Goal: Task Accomplishment & Management: Manage account settings

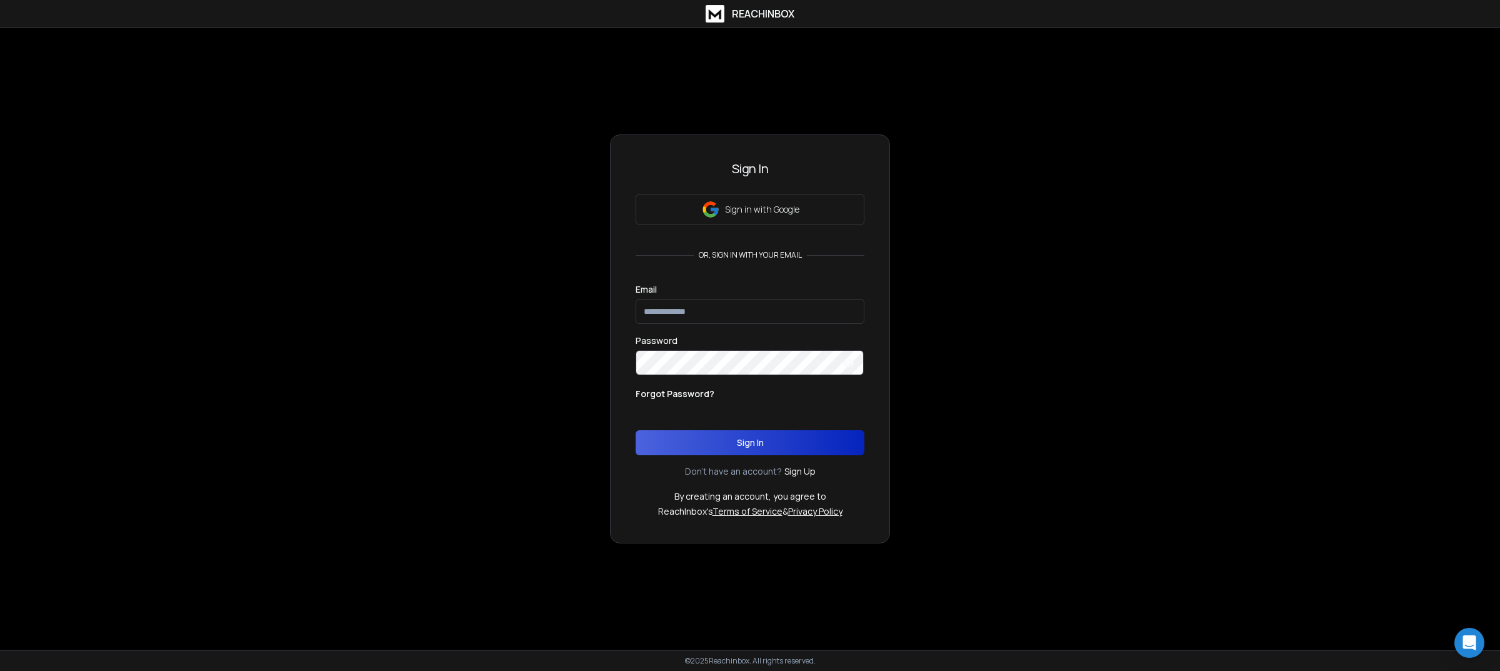
click at [704, 338] on div "Password" at bounding box center [750, 340] width 229 height 9
click at [756, 313] on input "email" at bounding box center [750, 311] width 229 height 25
click at [828, 247] on div "Sign in with Google or, sign in with your email Email Password Forgot Password?…" at bounding box center [750, 356] width 229 height 324
click at [806, 231] on div "Sign in with Google or, sign in with your email Email Password Forgot Password?…" at bounding box center [750, 356] width 229 height 324
click at [807, 222] on button "Sign in with Google" at bounding box center [750, 209] width 229 height 31
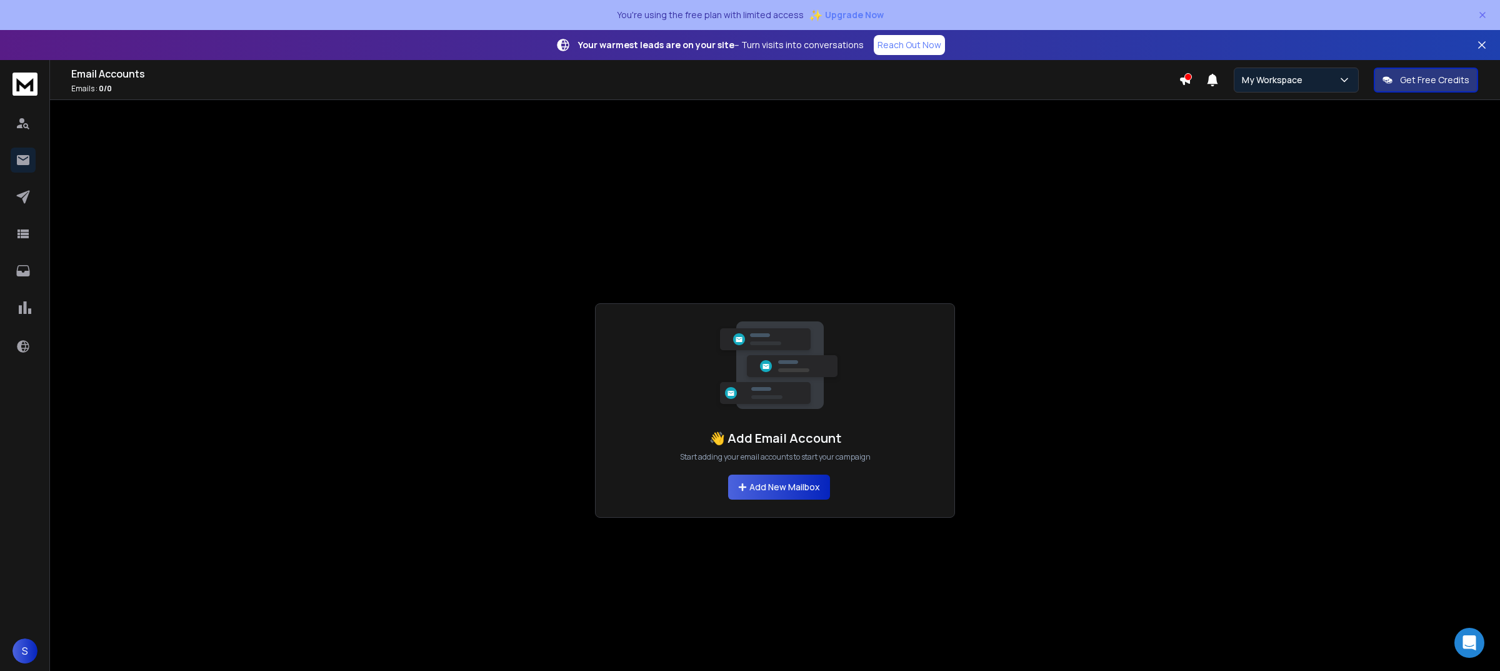
click at [1296, 74] on p "My Workspace" at bounding box center [1275, 80] width 66 height 13
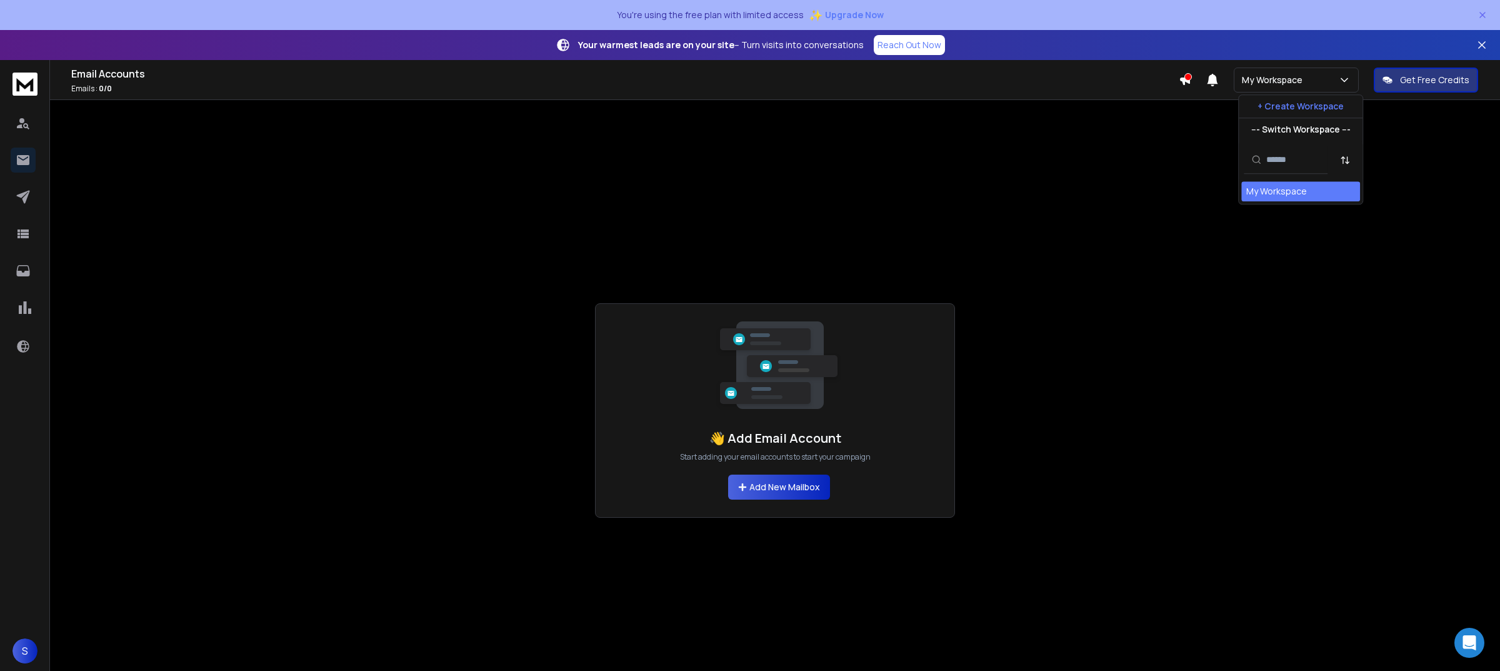
click at [1318, 130] on p "--- Switch Workspace ---" at bounding box center [1300, 129] width 99 height 13
click at [1427, 93] on div "Email Accounts Emails : 0 / 0 My Workspace Get Free Credits" at bounding box center [750, 80] width 1500 height 40
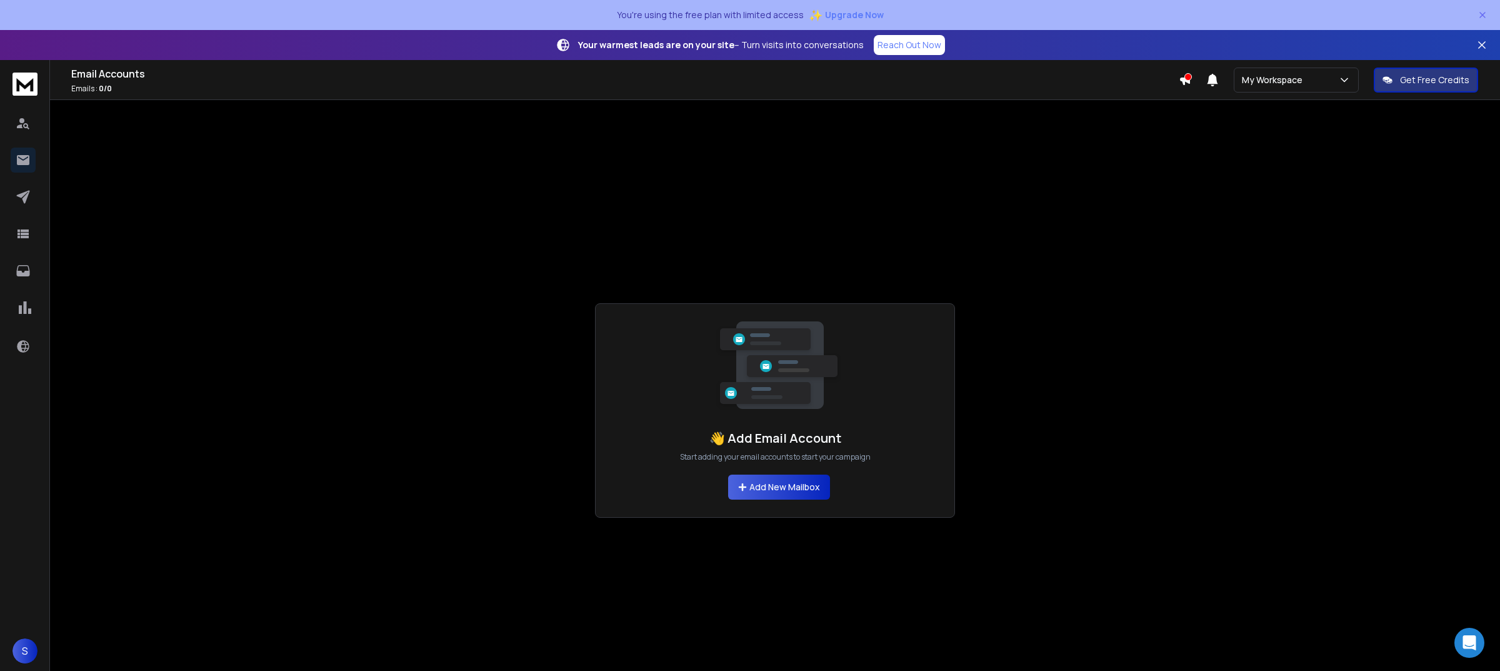
click at [776, 511] on div "👋 Add Email Account Start adding your email accounts to start your campaign Add…" at bounding box center [775, 410] width 360 height 214
click at [781, 479] on button "Add New Mailbox" at bounding box center [779, 486] width 102 height 25
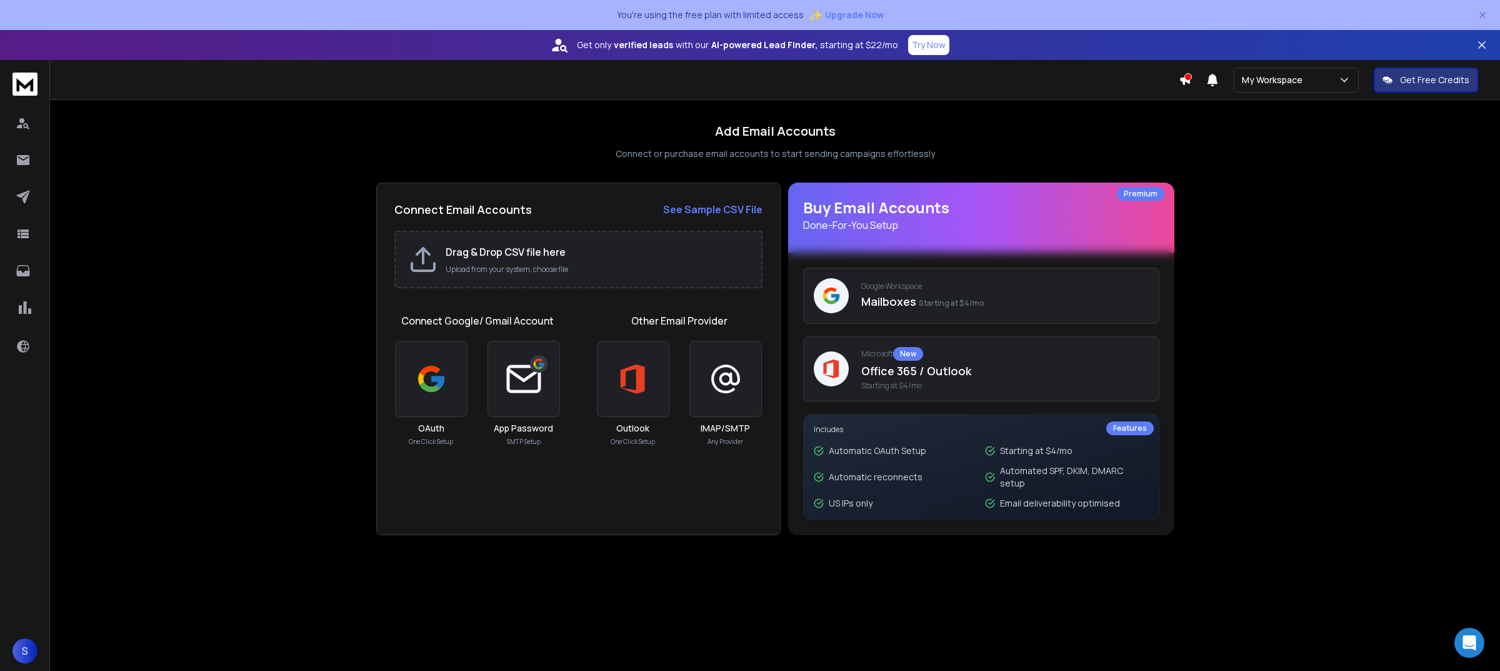
click at [1009, 311] on div "Google Workspace Mailboxes Starting at $4/mo" at bounding box center [981, 296] width 356 height 56
click at [706, 203] on strong "See Sample CSV File" at bounding box center [712, 210] width 99 height 14
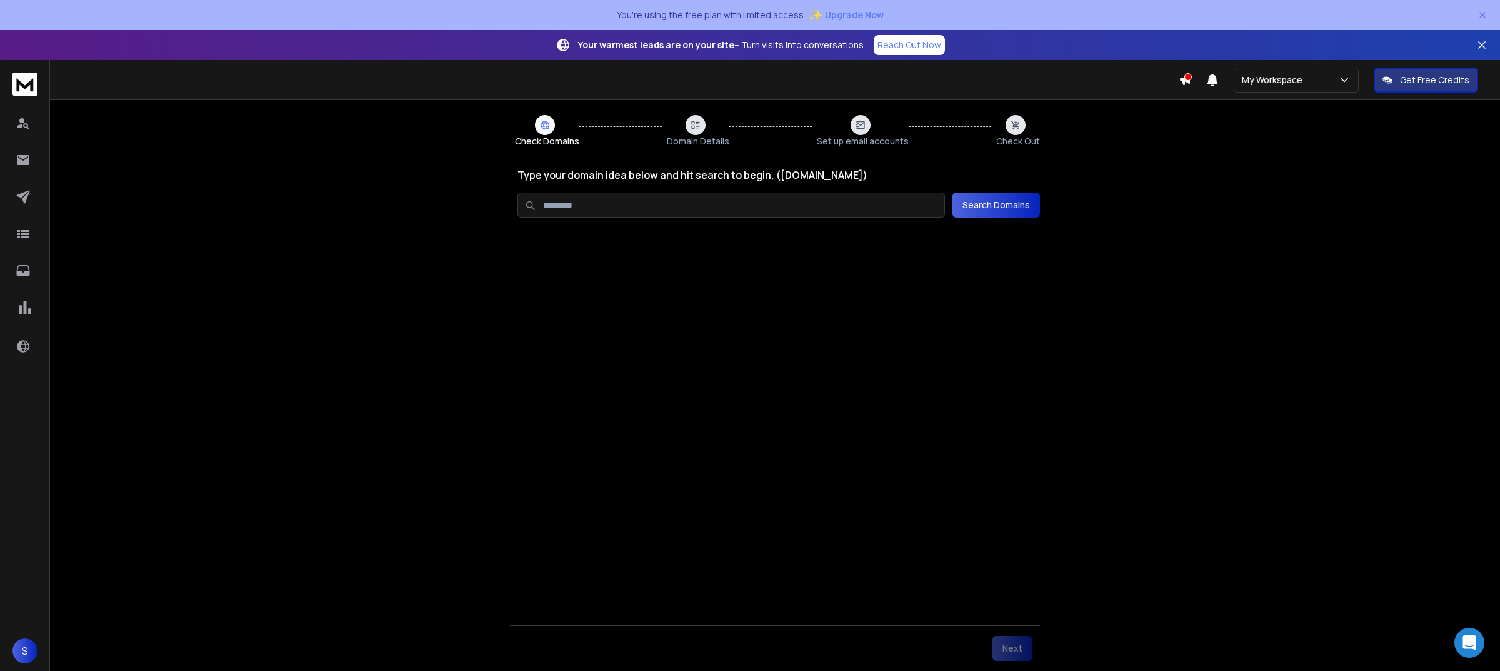
click at [28, 96] on div at bounding box center [25, 218] width 29 height 291
click at [28, 93] on img at bounding box center [25, 84] width 25 height 23
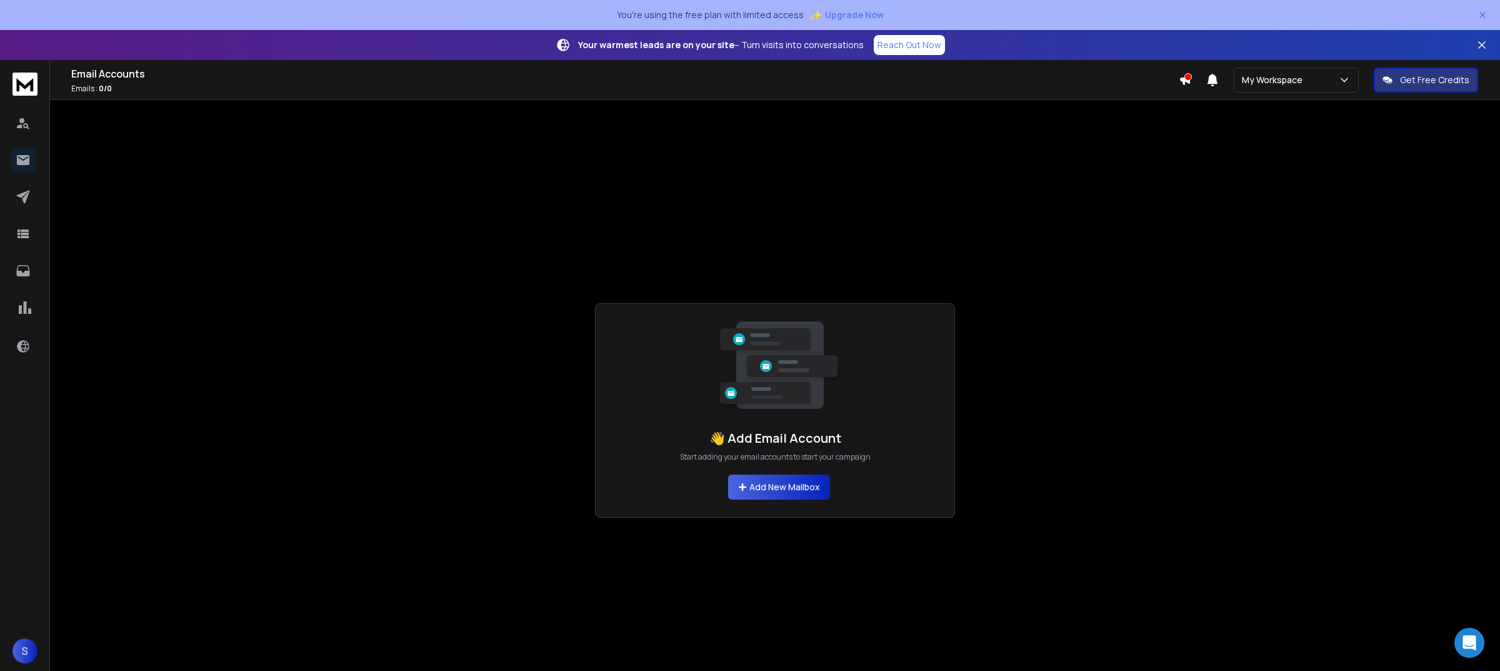
click at [759, 493] on button "Add New Mailbox" at bounding box center [779, 486] width 102 height 25
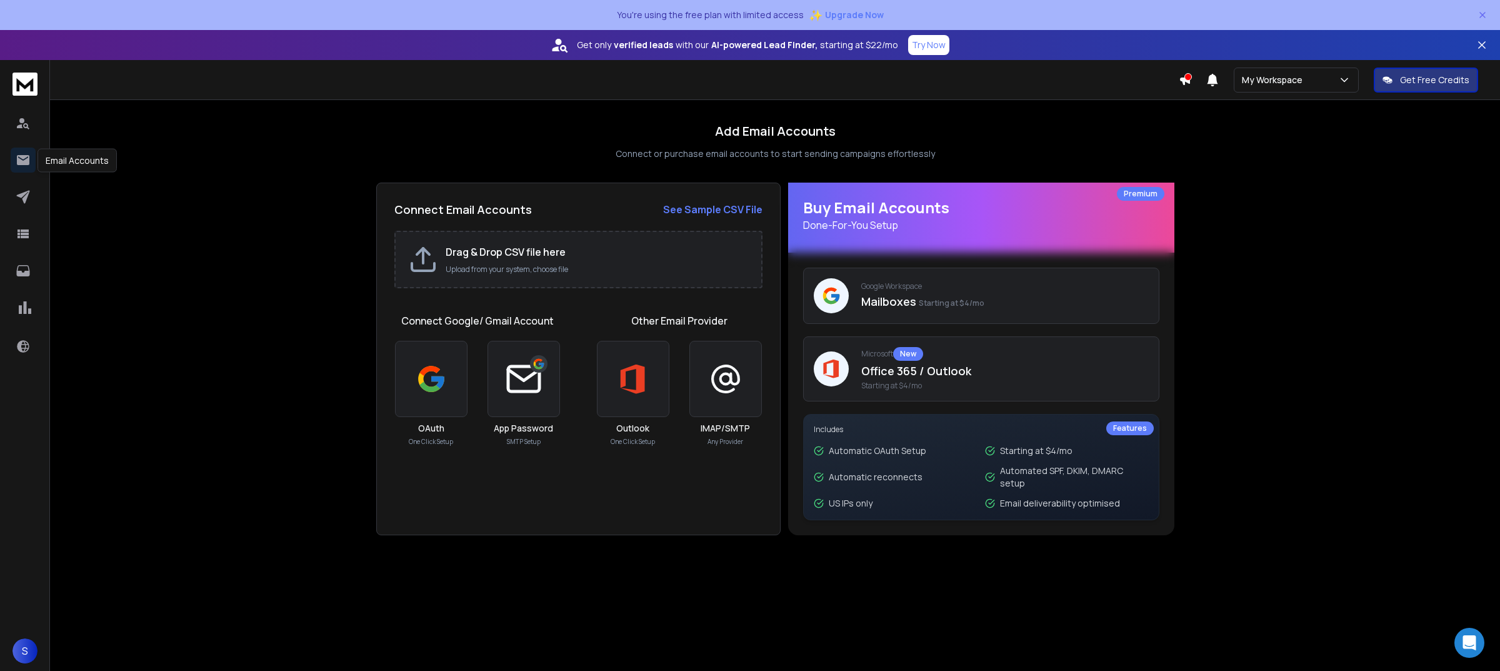
click at [25, 167] on icon at bounding box center [23, 160] width 15 height 15
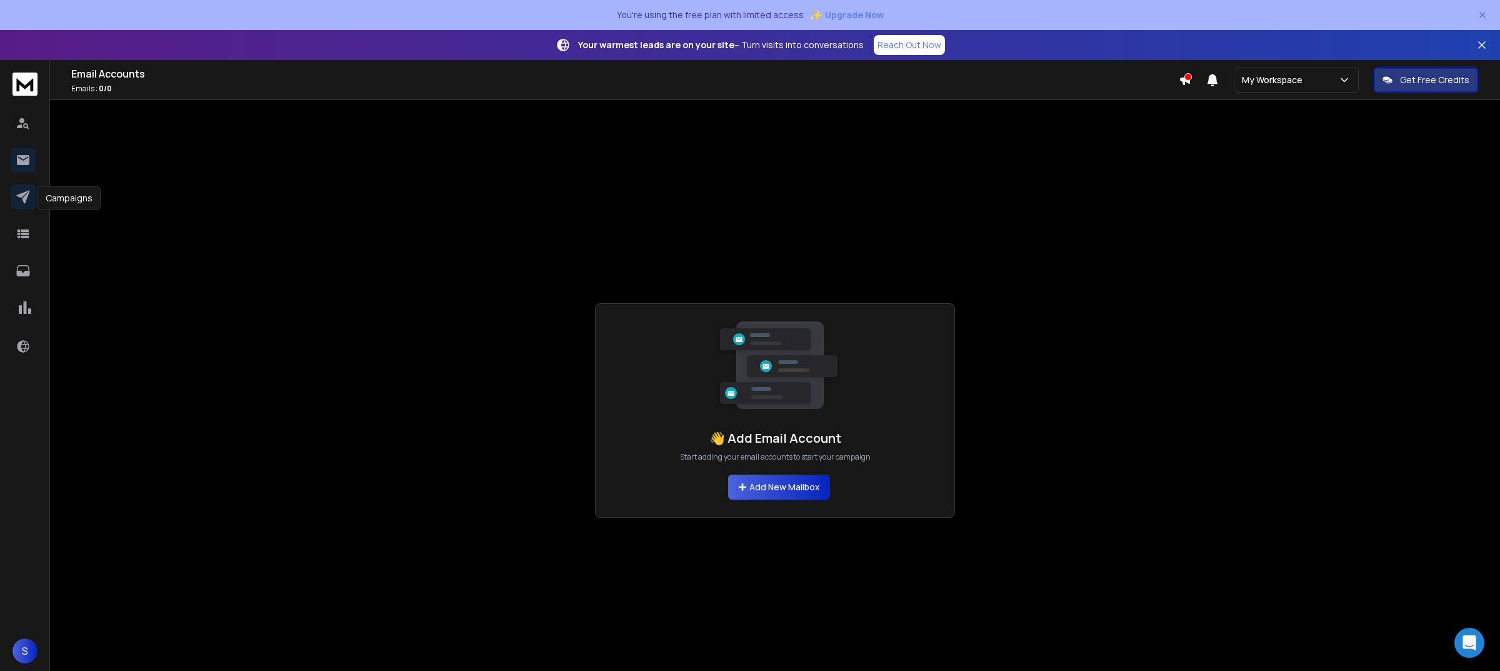
click at [26, 186] on link at bounding box center [23, 196] width 25 height 25
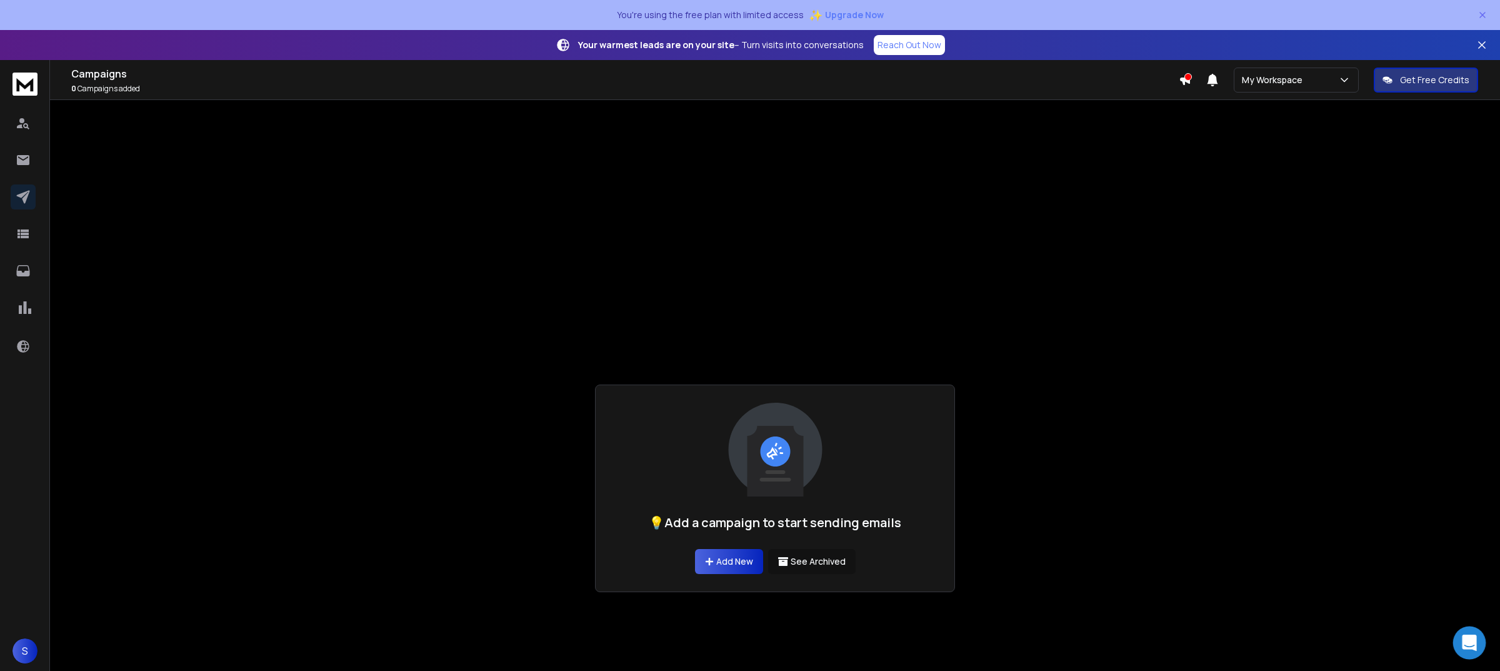
click at [1472, 640] on icon "Open Intercom Messenger" at bounding box center [1469, 642] width 14 height 16
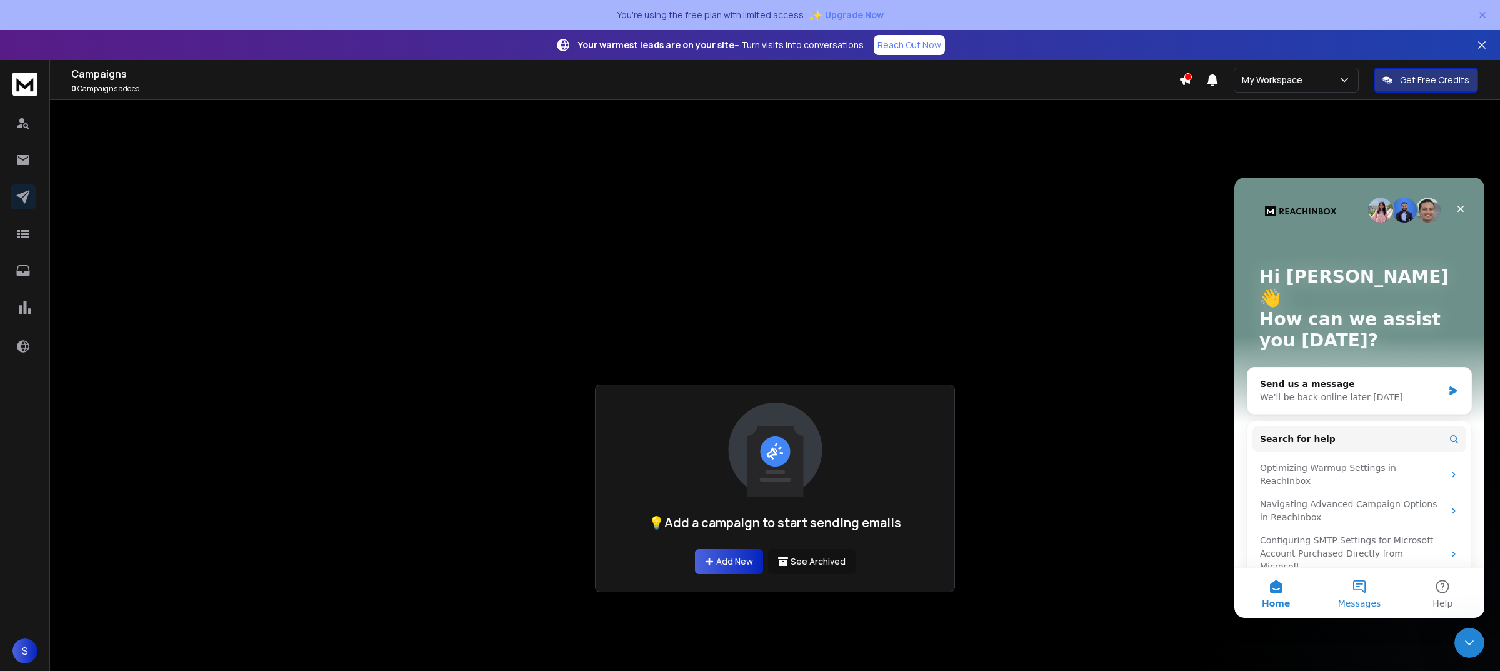
click at [1356, 573] on button "Messages" at bounding box center [1359, 593] width 83 height 50
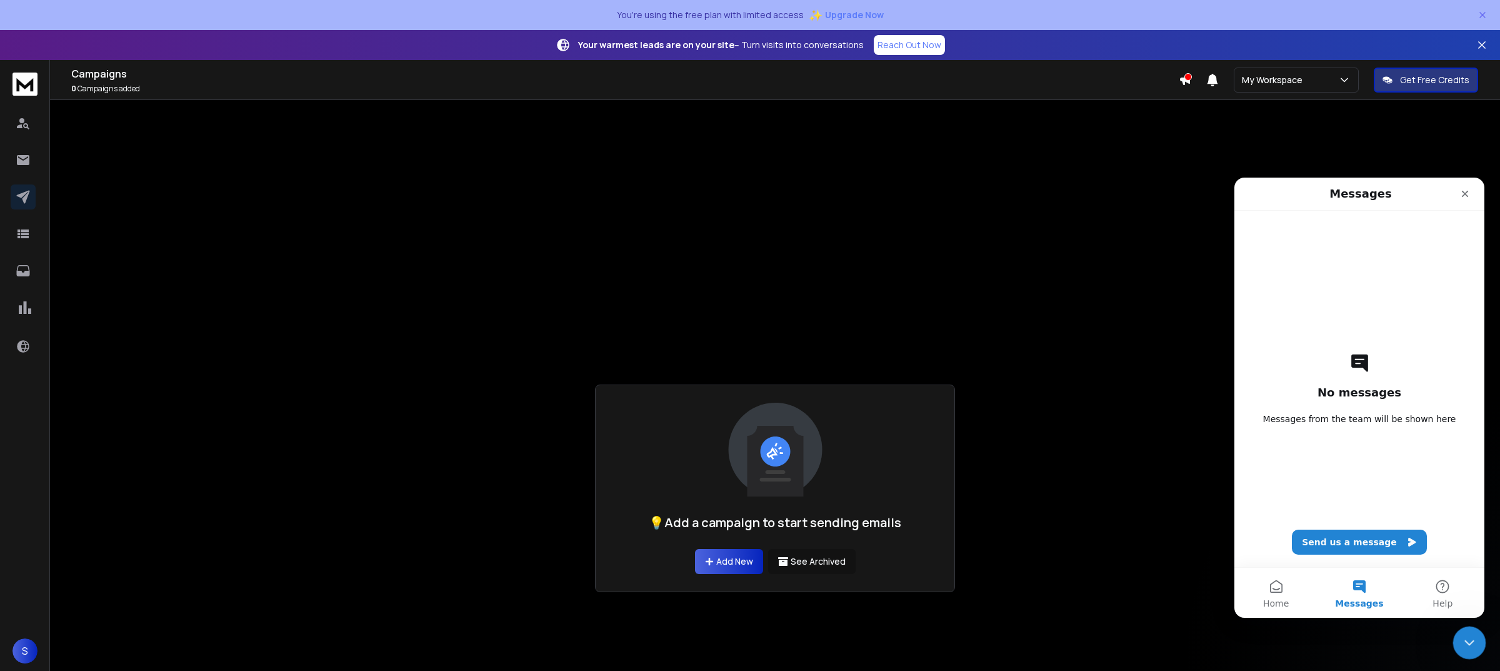
click at [1464, 637] on icon "Close Intercom Messenger" at bounding box center [1467, 640] width 15 height 15
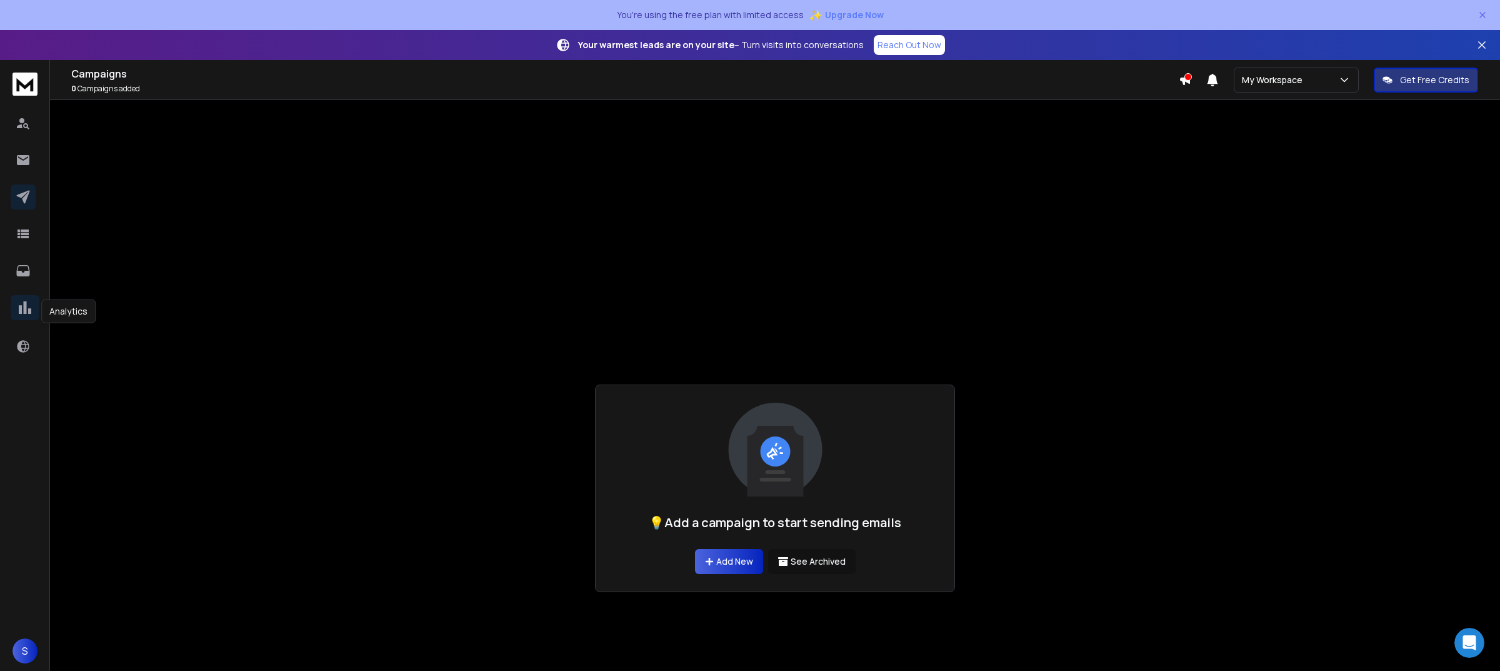
click at [27, 311] on icon at bounding box center [25, 307] width 19 height 19
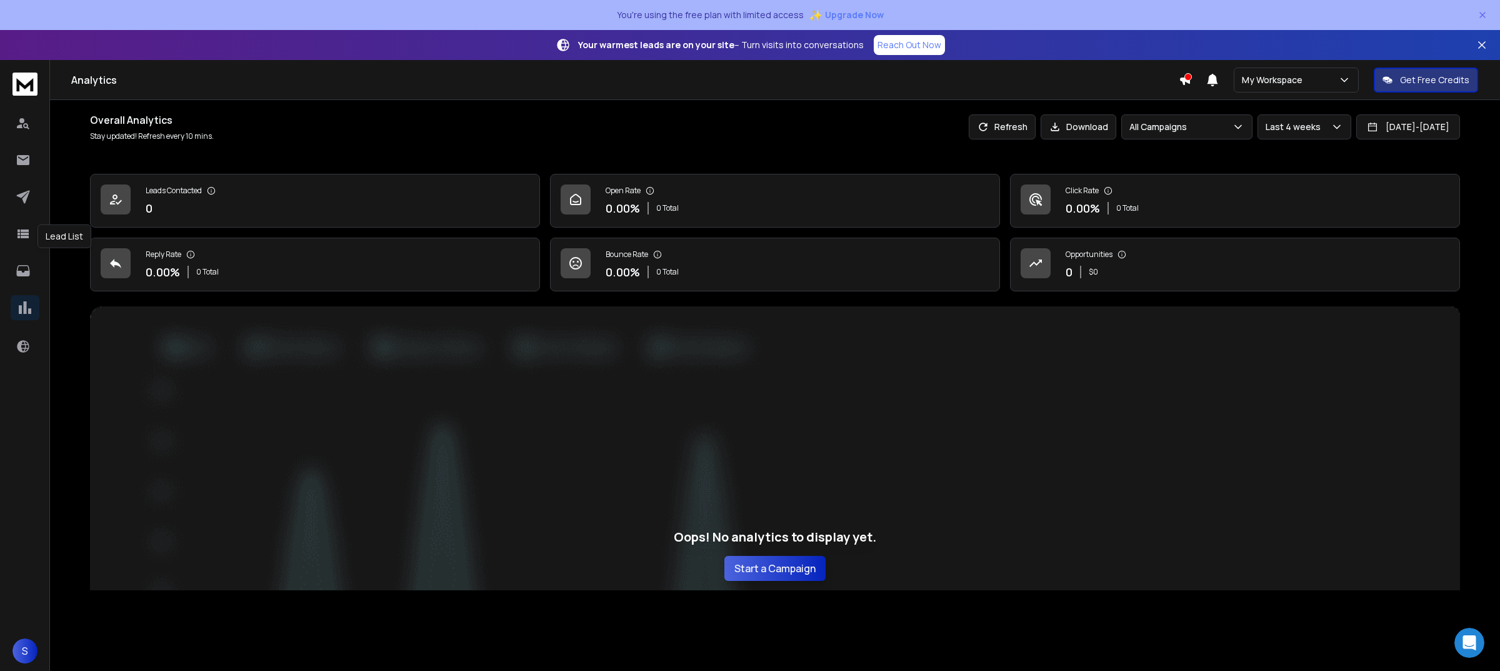
click at [27, 256] on div at bounding box center [25, 237] width 29 height 253
click at [25, 273] on icon at bounding box center [23, 270] width 15 height 15
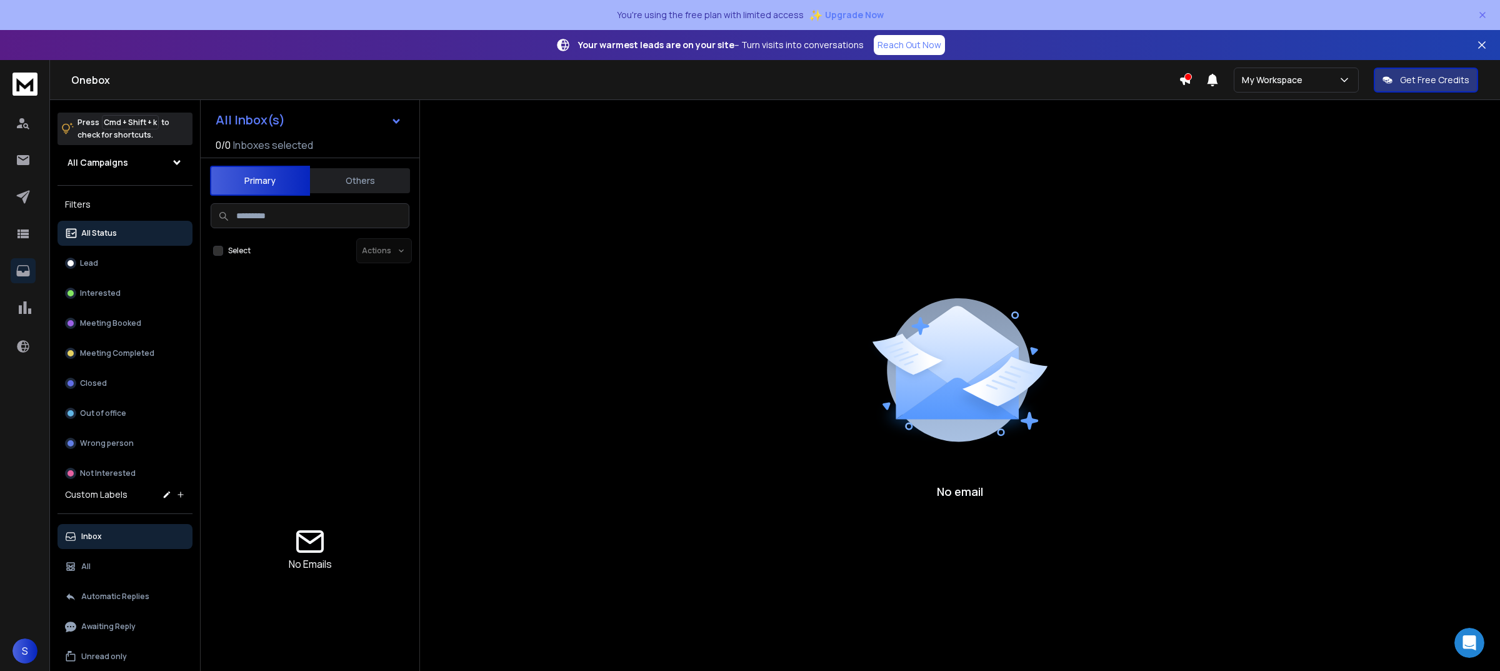
scroll to position [79, 0]
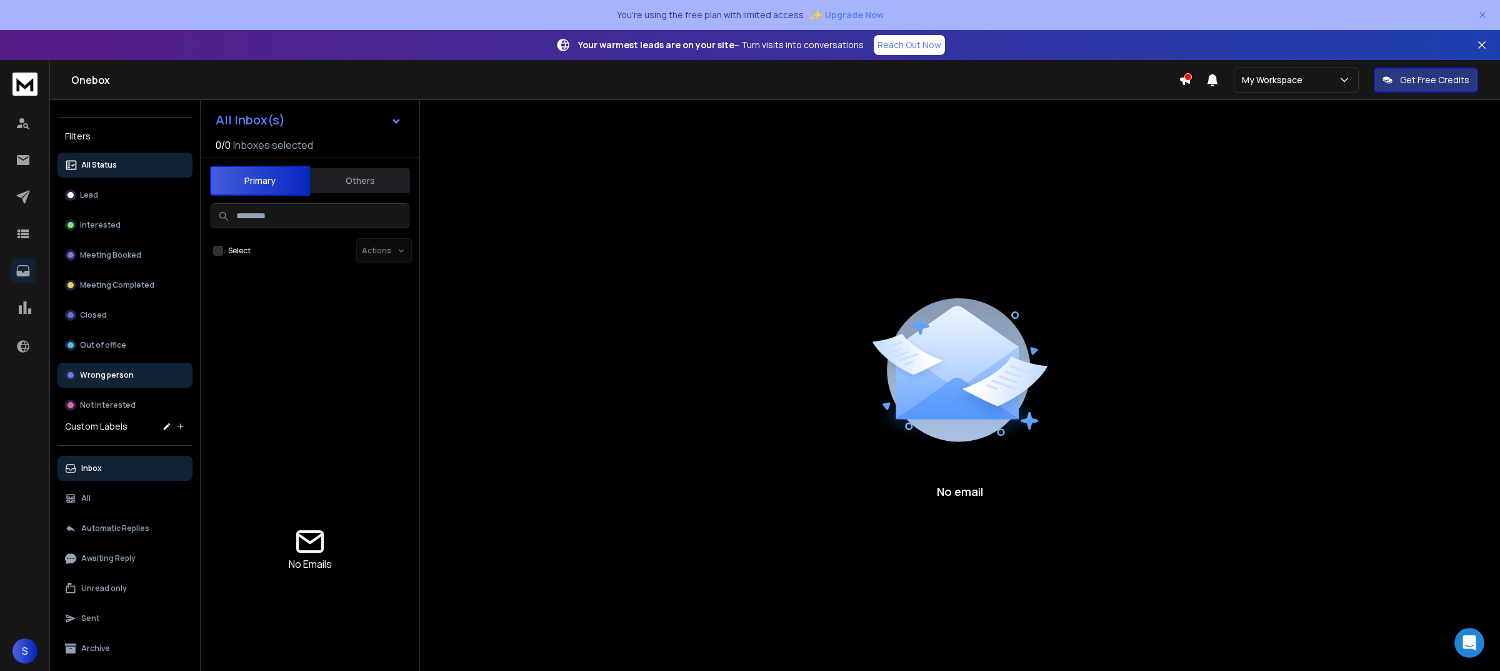
click at [148, 363] on button "Wrong person" at bounding box center [125, 375] width 135 height 25
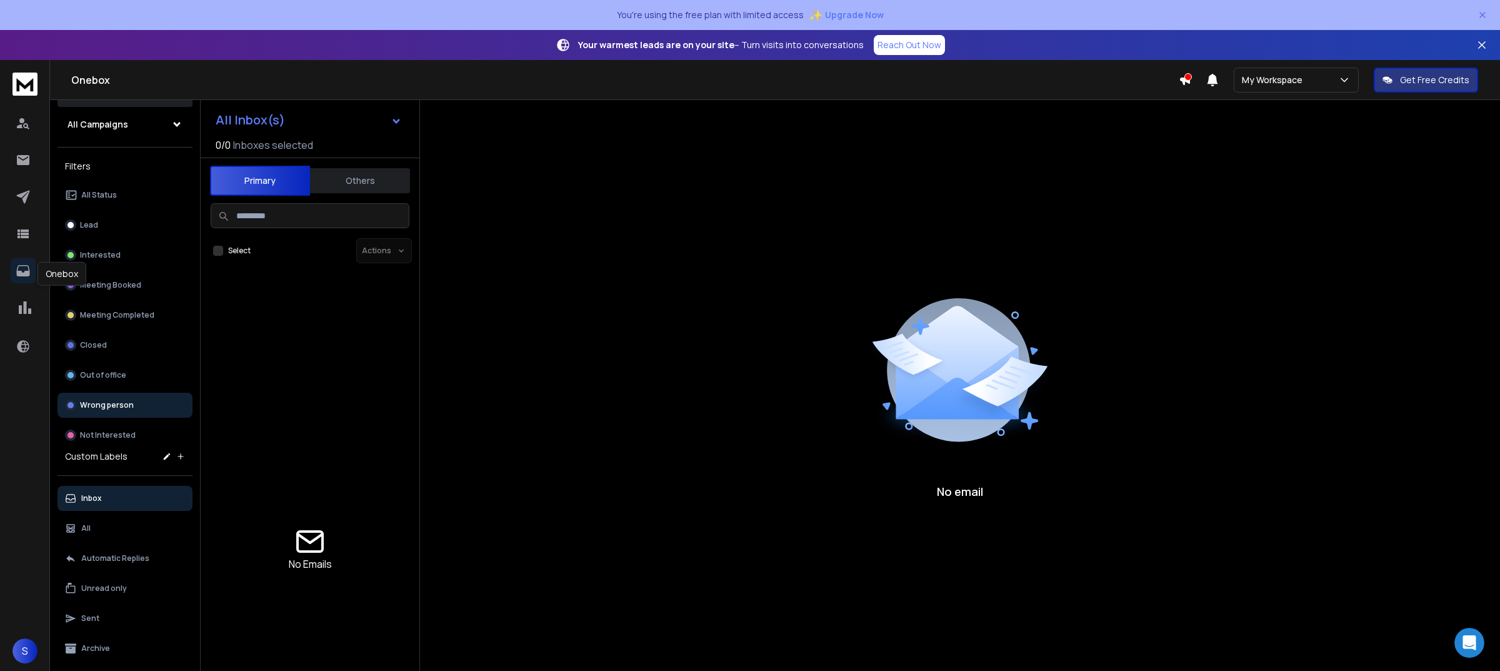
click at [31, 265] on link at bounding box center [23, 270] width 25 height 25
click at [31, 200] on link at bounding box center [23, 196] width 25 height 25
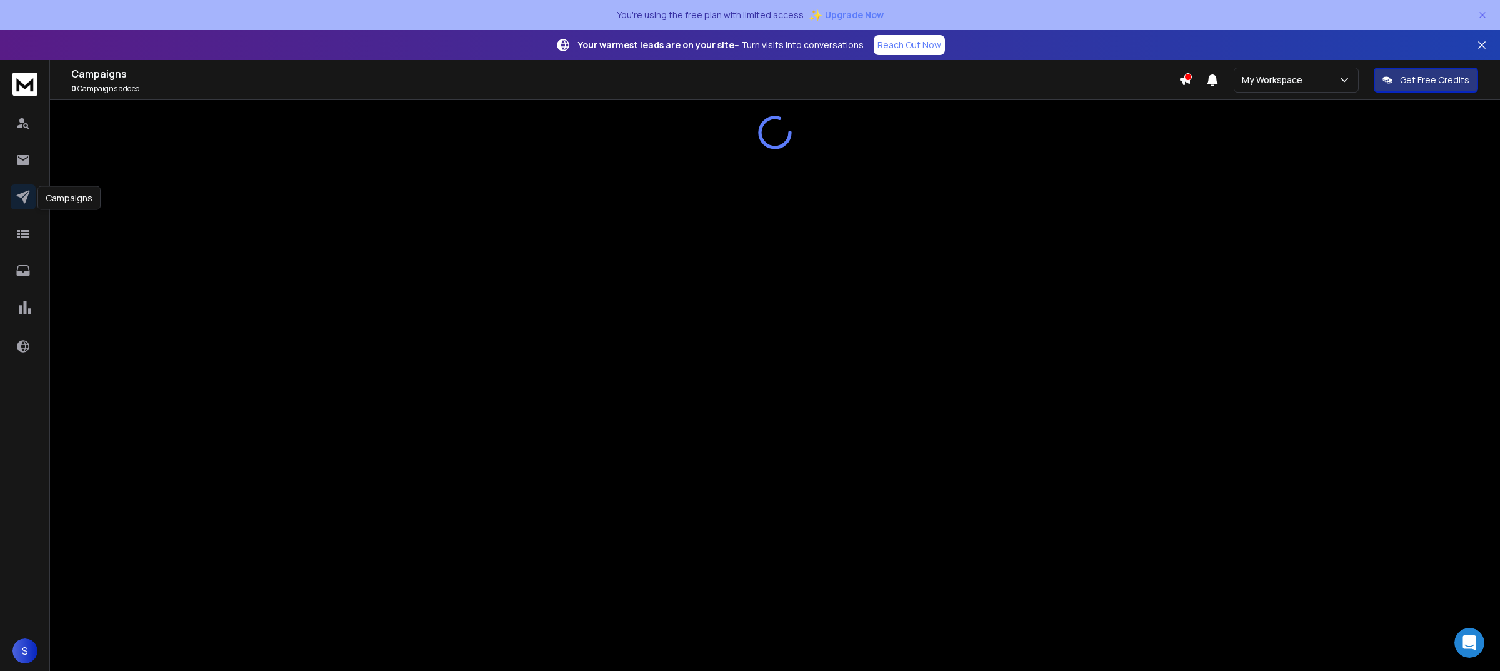
click at [31, 214] on div at bounding box center [25, 198] width 29 height 29
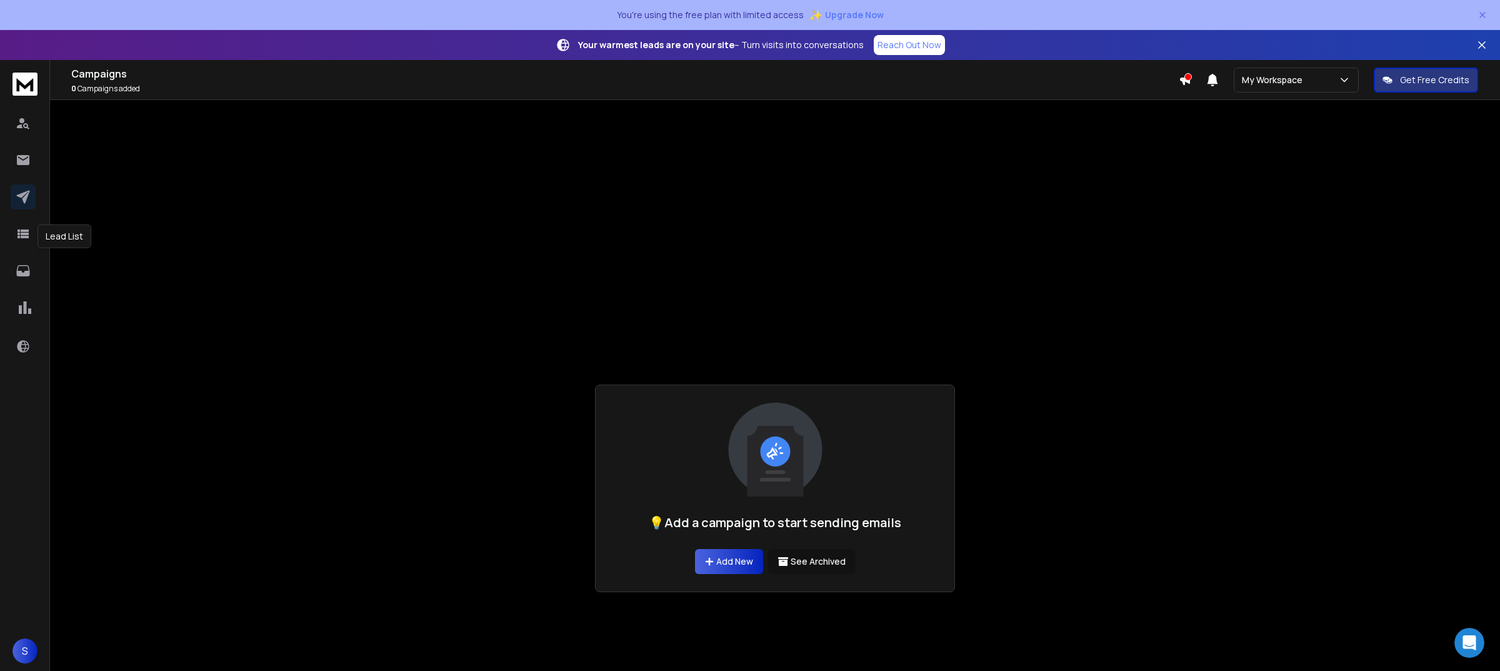
click at [40, 249] on div "S" at bounding box center [25, 368] width 50 height 616
click at [34, 245] on body "You're using the free plan with limited access ✨ Upgrade Now Your warmest leads…" at bounding box center [750, 335] width 1500 height 671
click at [31, 239] on link at bounding box center [23, 233] width 25 height 25
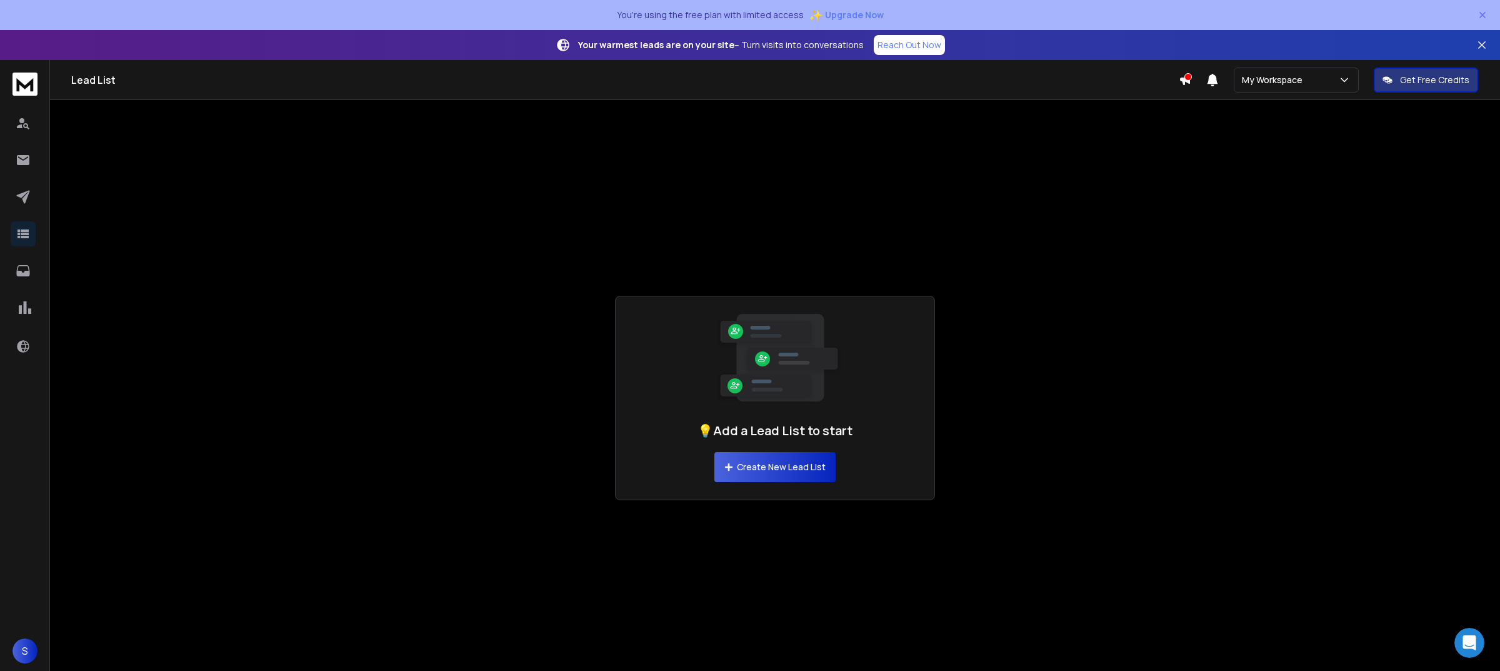
click at [1183, 85] on icon at bounding box center [1185, 80] width 13 height 13
click at [1186, 85] on icon at bounding box center [1185, 80] width 13 height 13
click at [1484, 50] on icon at bounding box center [1481, 44] width 11 height 11
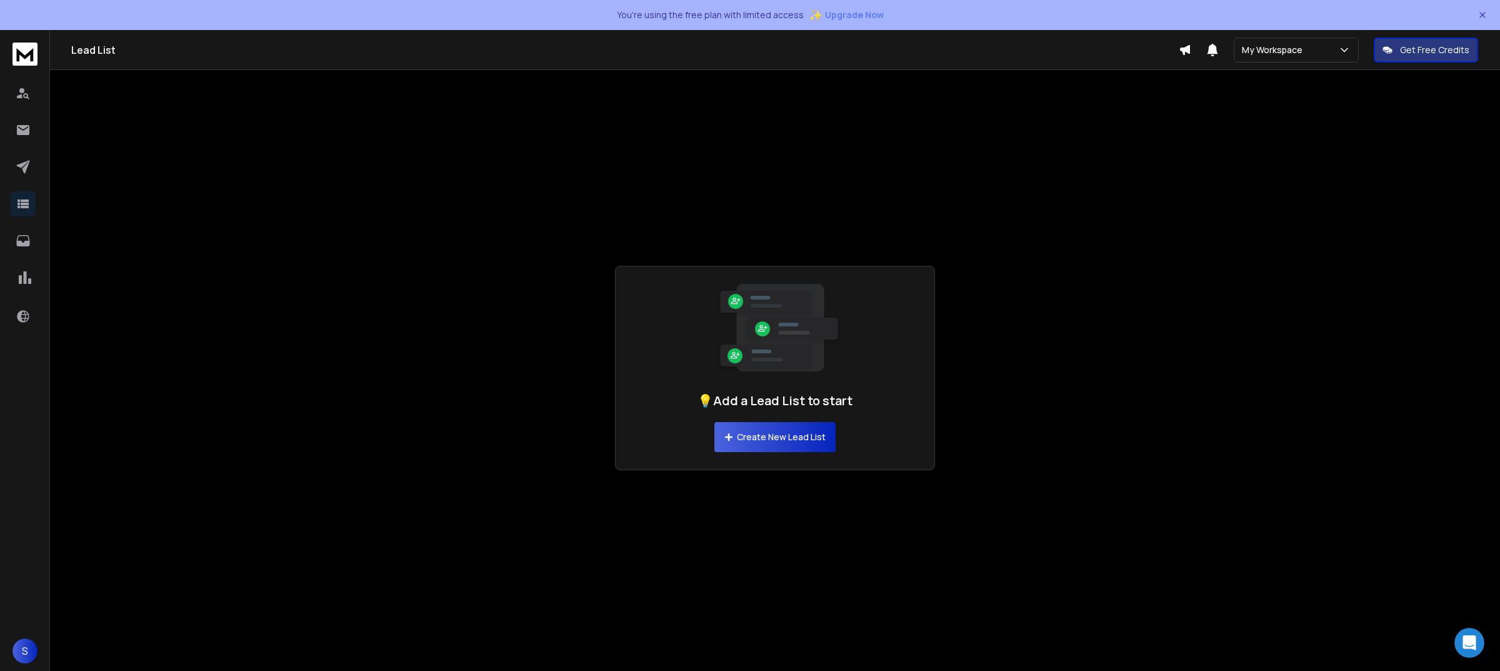
click at [1484, 16] on icon "Close notification" at bounding box center [1482, 15] width 5 height 5
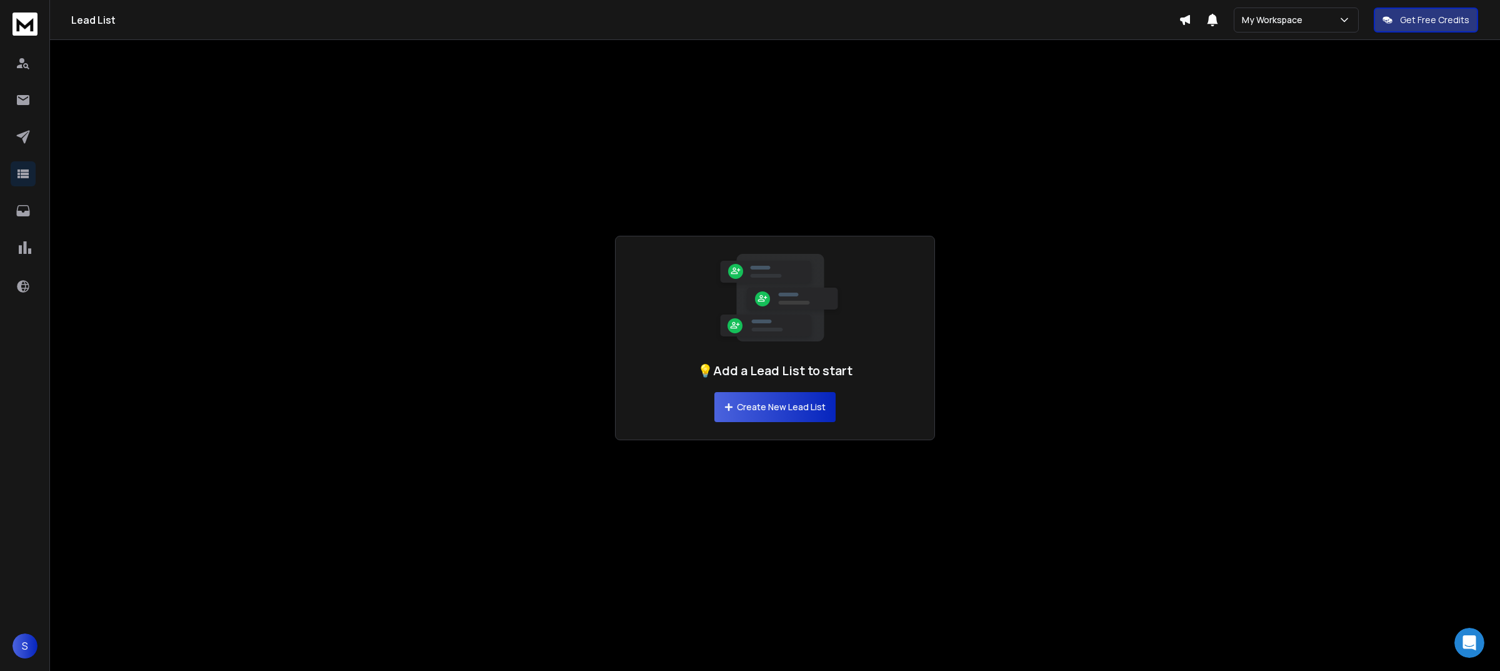
click at [46, 81] on div "S" at bounding box center [25, 335] width 50 height 671
click at [39, 77] on div "S" at bounding box center [25, 335] width 50 height 671
click at [29, 74] on link at bounding box center [23, 63] width 25 height 25
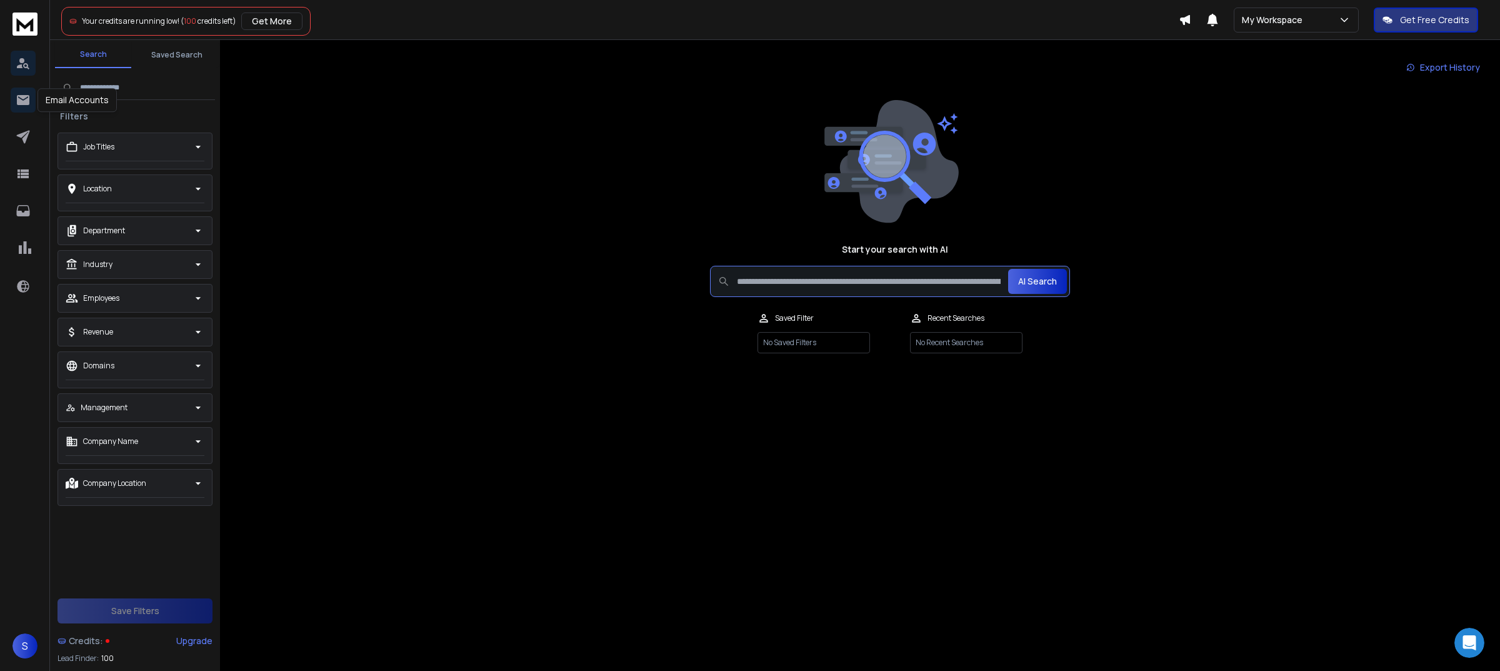
click at [29, 98] on icon at bounding box center [23, 100] width 15 height 15
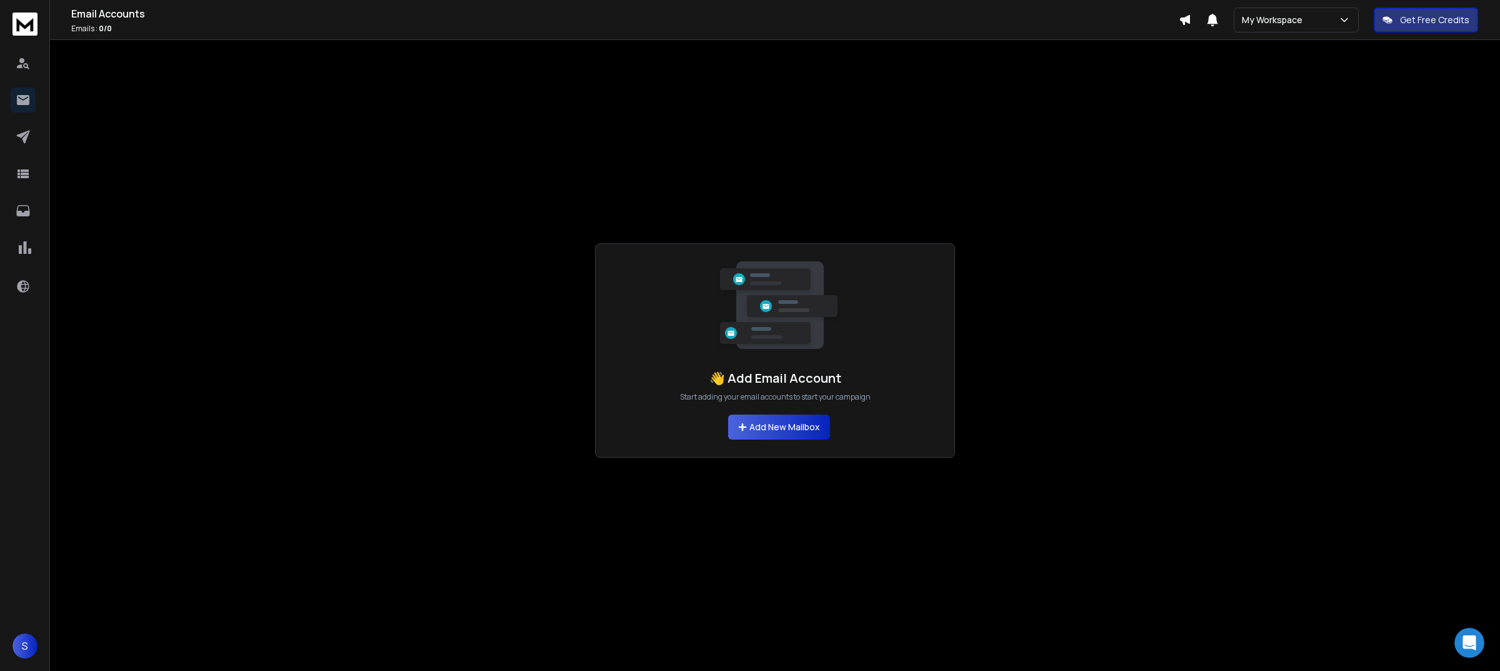
click at [803, 434] on button "Add New Mailbox" at bounding box center [779, 426] width 102 height 25
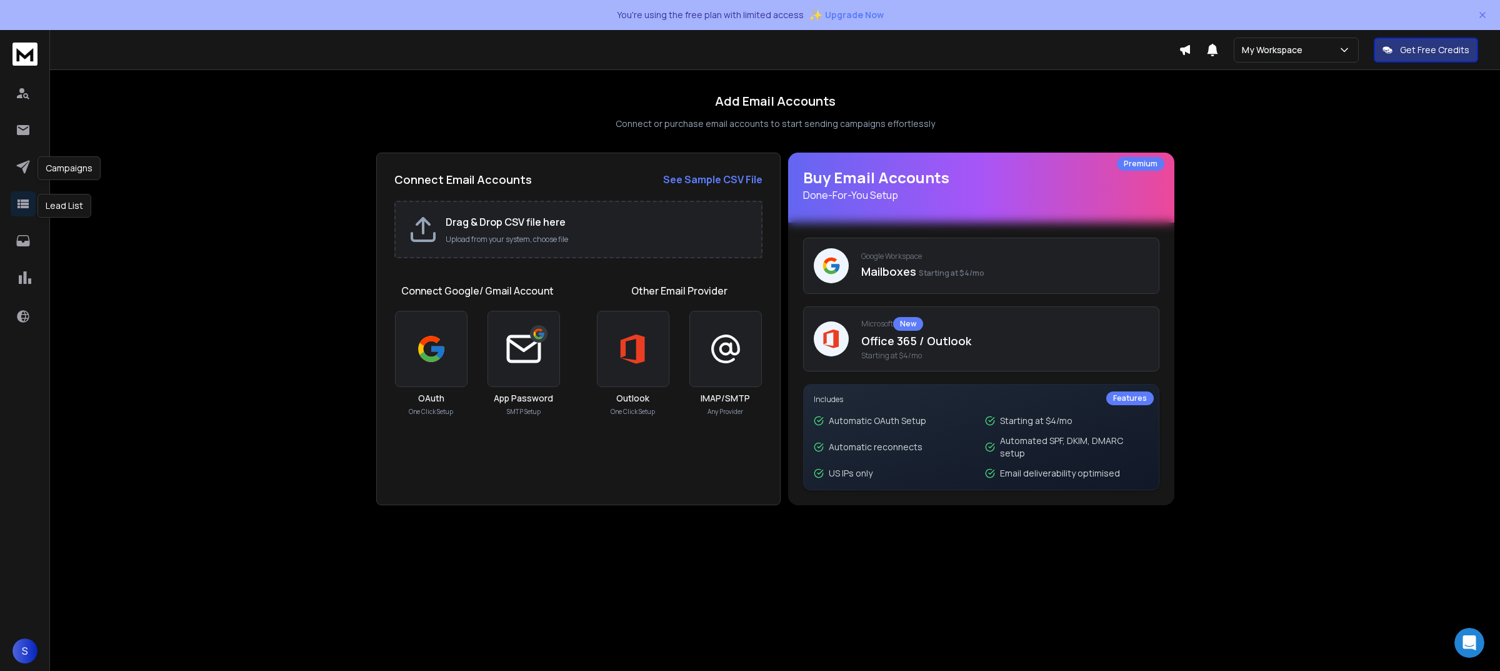
click at [16, 209] on icon at bounding box center [23, 203] width 15 height 15
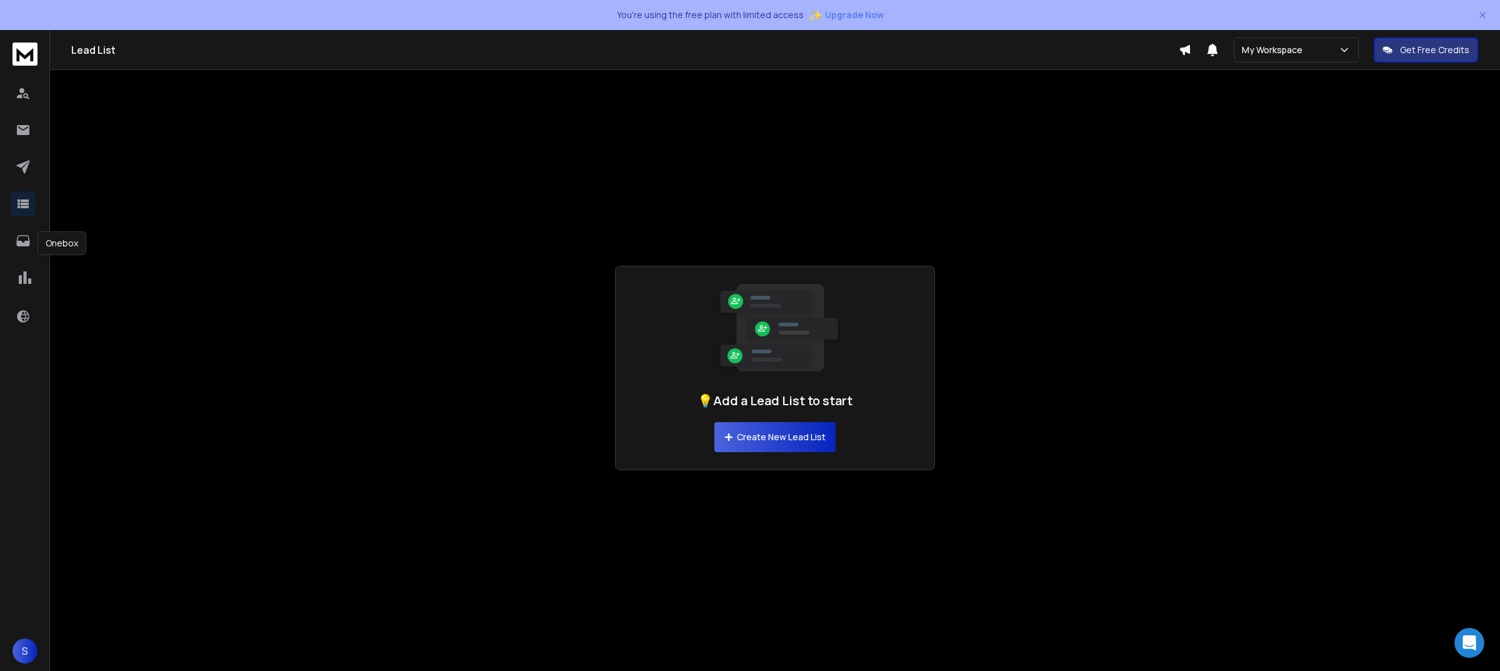
click at [24, 263] on div at bounding box center [25, 207] width 29 height 253
click at [31, 250] on link at bounding box center [23, 240] width 25 height 25
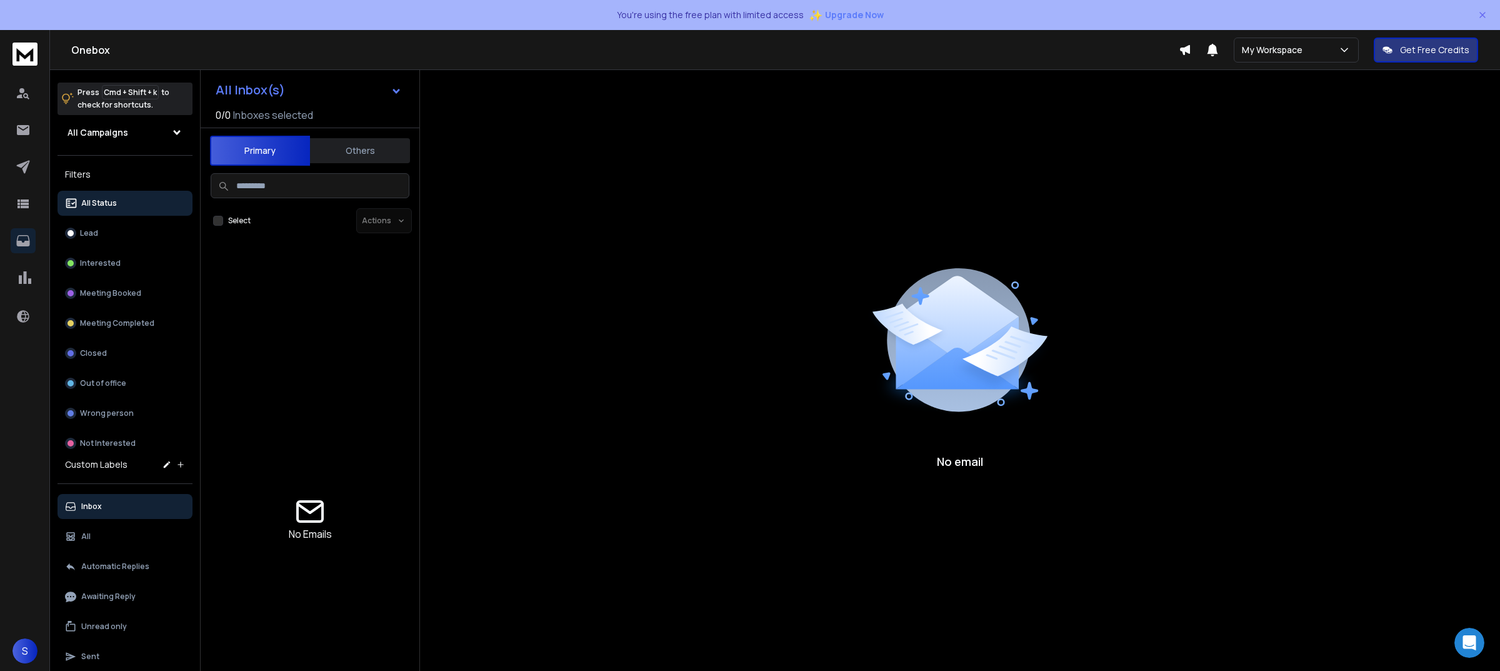
click at [96, 61] on div "Onebox My Workspace Get Free Credits" at bounding box center [750, 50] width 1500 height 40
click at [22, 654] on span "S" at bounding box center [25, 650] width 25 height 25
click at [18, 653] on span "S" at bounding box center [25, 650] width 25 height 25
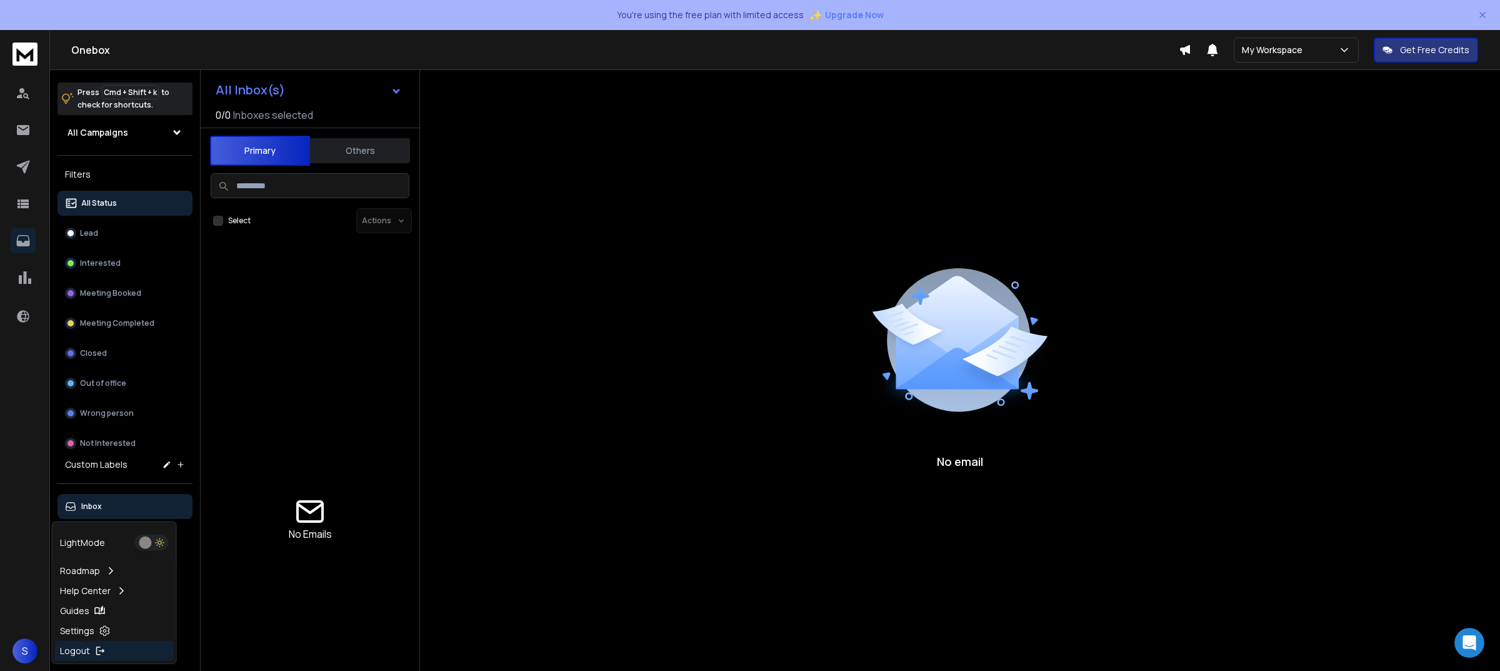
click at [90, 648] on div "Logout" at bounding box center [114, 651] width 119 height 20
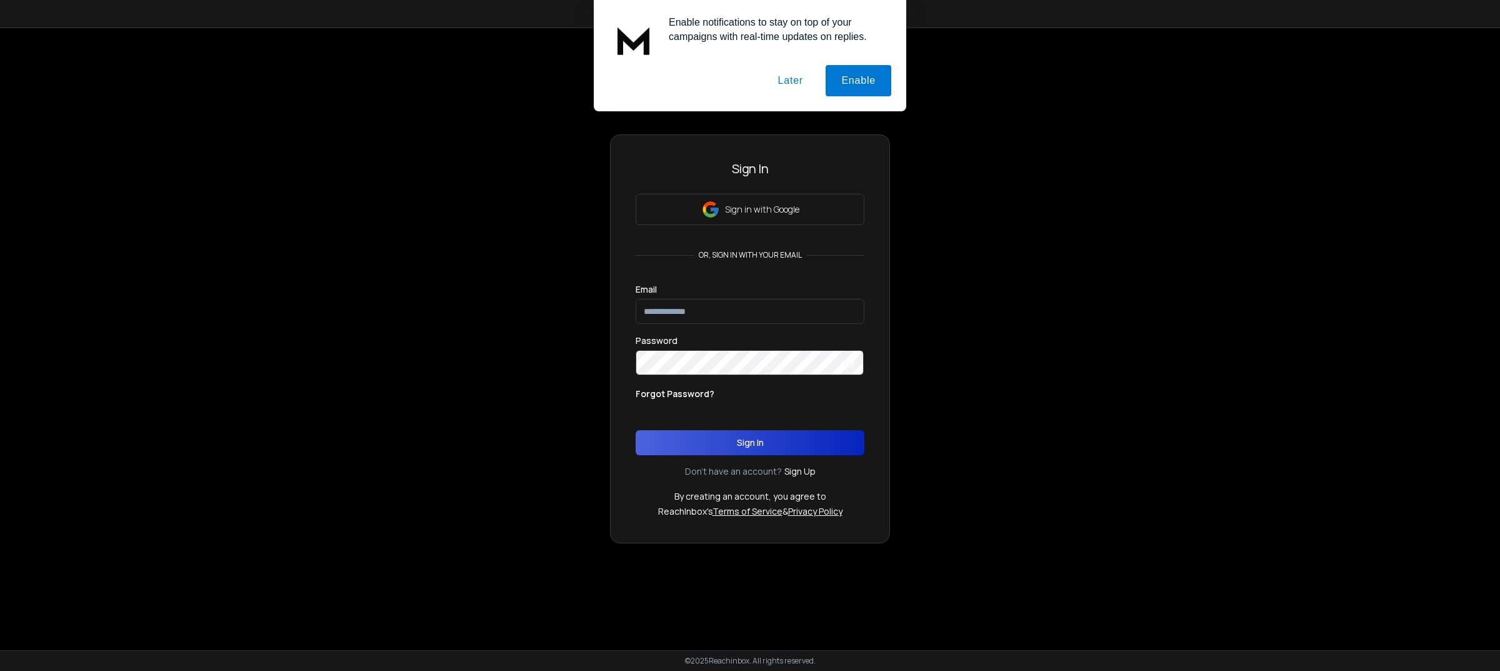
click at [739, 314] on input "email" at bounding box center [750, 311] width 229 height 25
click at [1129, 190] on div "Welcome to ReachInbox 10x your leads, meetings and deals. Sign In Sign in with …" at bounding box center [750, 339] width 1500 height 572
click at [785, 74] on button "Later" at bounding box center [790, 80] width 56 height 31
